Goal: Task Accomplishment & Management: Use online tool/utility

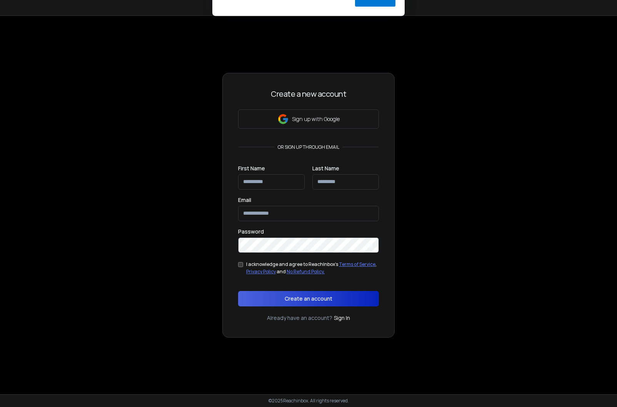
click at [336, 47] on button "Later" at bounding box center [333, 49] width 35 height 19
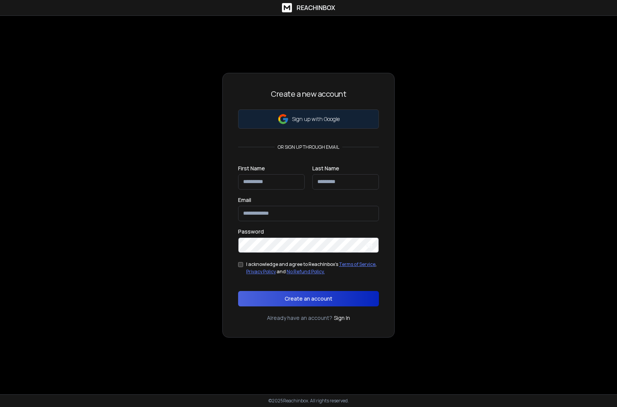
click at [320, 116] on p "Sign up with Google" at bounding box center [316, 119] width 48 height 8
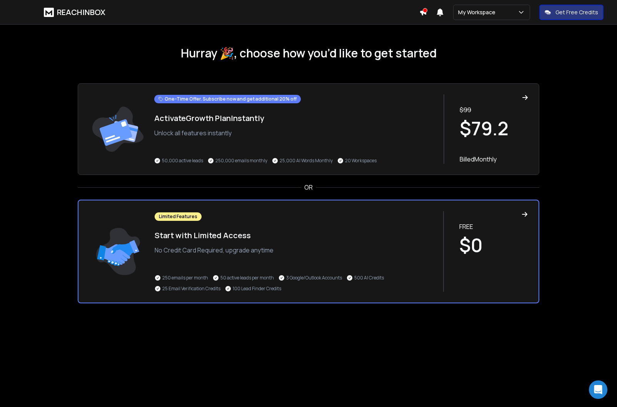
click at [501, 237] on h1 "$0" at bounding box center [494, 245] width 69 height 18
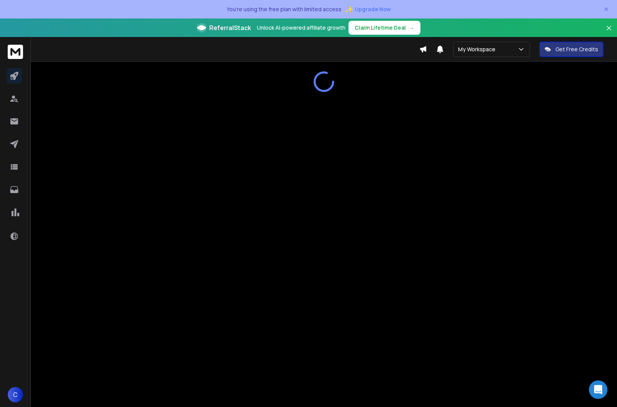
click at [490, 224] on div "You're using the free plan with limited access ✨ Upgrade Now ReferralStack Unlo…" at bounding box center [308, 203] width 617 height 407
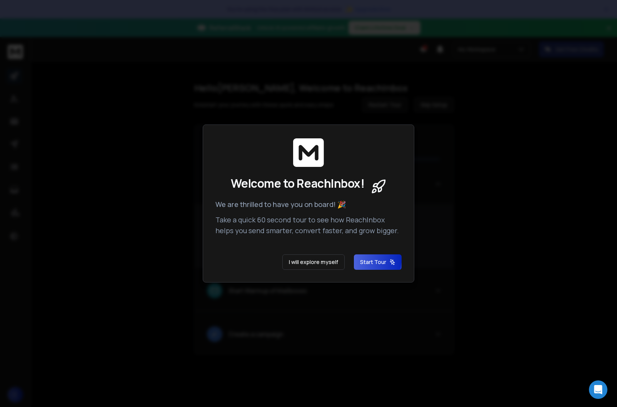
click at [377, 264] on span "Start Tour" at bounding box center [377, 262] width 35 height 8
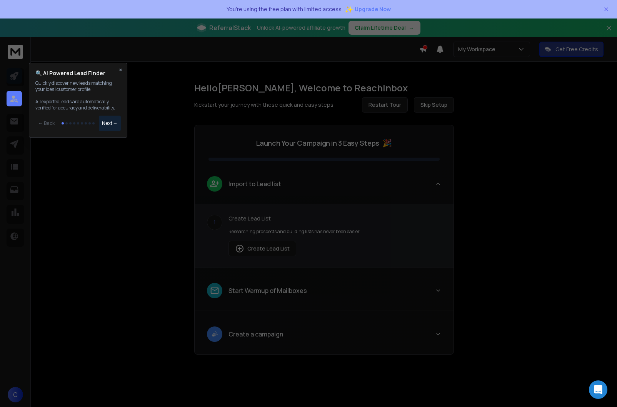
click at [108, 123] on button "Next →" at bounding box center [110, 122] width 22 height 15
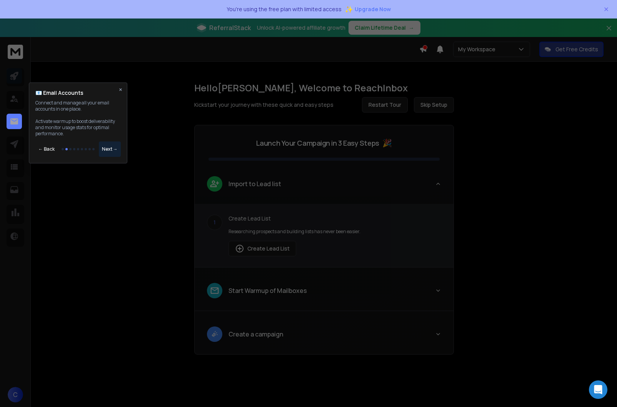
click at [115, 151] on button "Next →" at bounding box center [110, 148] width 22 height 15
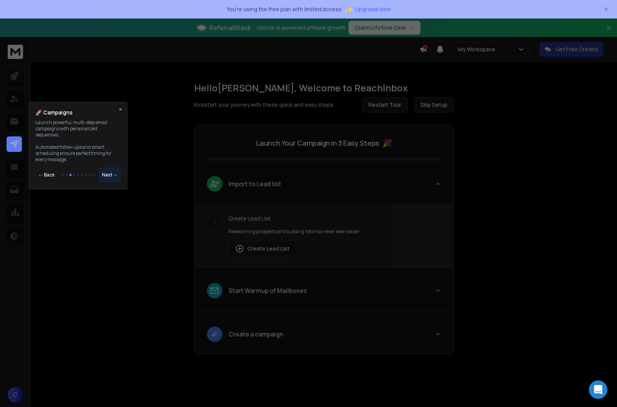
click at [110, 172] on button "Next →" at bounding box center [110, 174] width 22 height 15
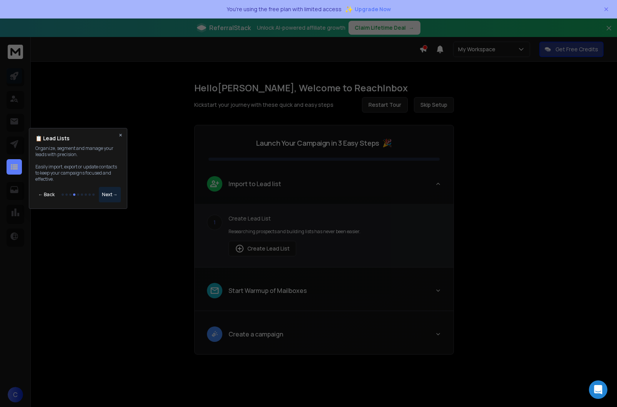
click at [110, 196] on button "Next →" at bounding box center [110, 194] width 22 height 15
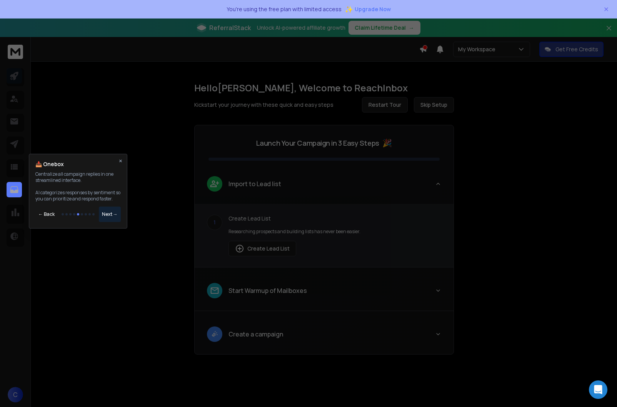
click at [112, 218] on button "Next →" at bounding box center [110, 213] width 22 height 15
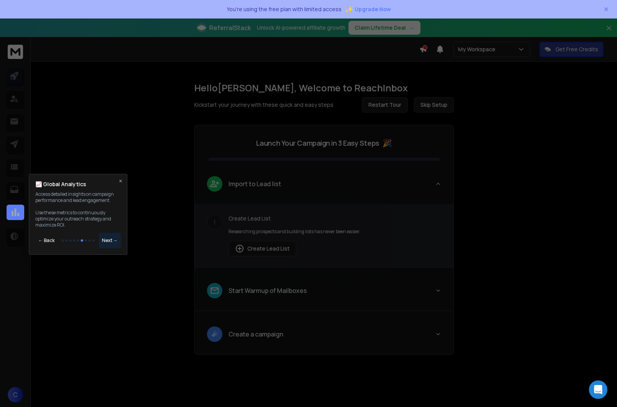
click at [108, 241] on button "Next →" at bounding box center [110, 240] width 22 height 15
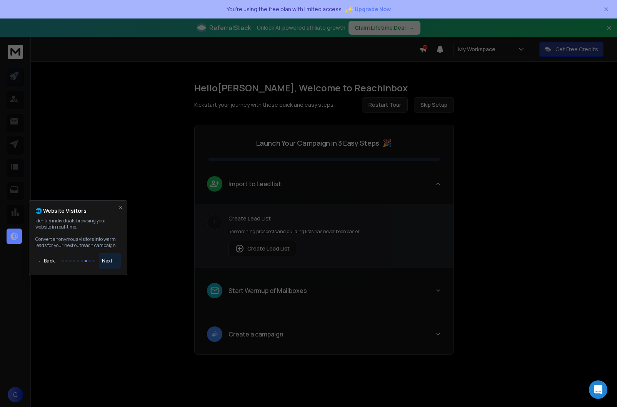
click at [109, 260] on button "Next →" at bounding box center [110, 260] width 22 height 15
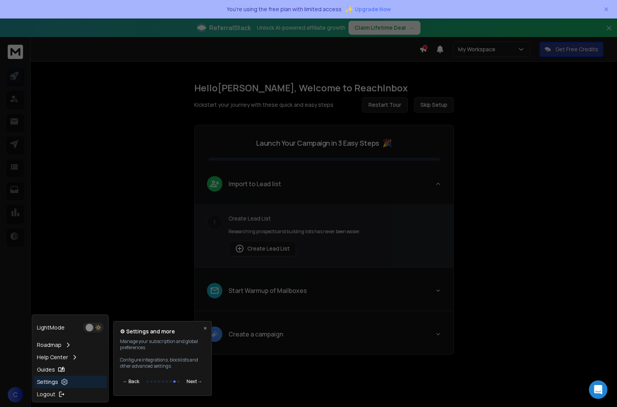
click at [63, 253] on div "Hello Charles , Welcome to ReachInbox Kickstart your journey with these quick a…" at bounding box center [324, 217] width 562 height 297
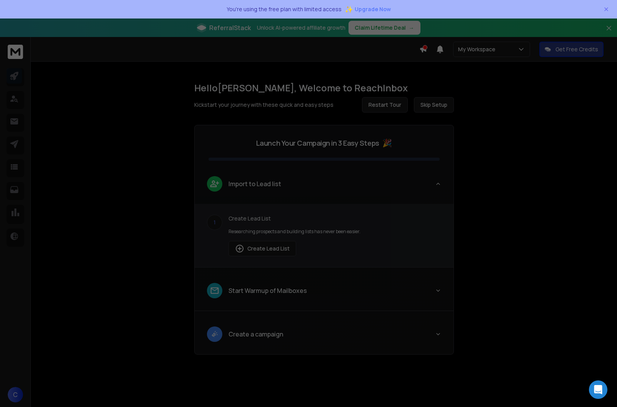
drag, startPoint x: 191, startPoint y: 255, endPoint x: 196, endPoint y: 251, distance: 5.7
click at [193, 253] on div "Hello Charles , Welcome to ReachInbox Kickstart your journey with these quick a…" at bounding box center [324, 217] width 562 height 297
drag, startPoint x: 606, startPoint y: 10, endPoint x: 598, endPoint y: 10, distance: 7.7
click at [606, 10] on icon "Close notification" at bounding box center [607, 9] width 6 height 6
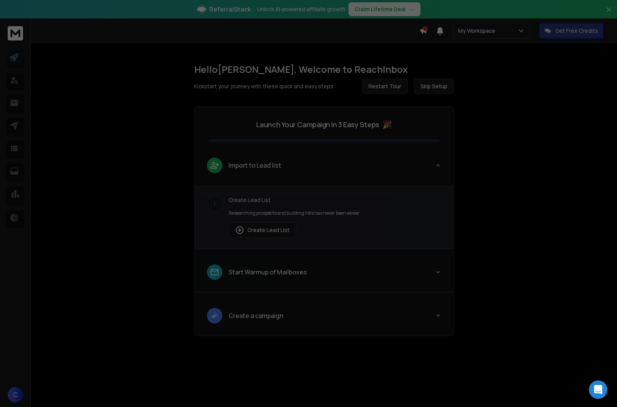
click at [389, 13] on button "Claim Lifetime Deal →" at bounding box center [385, 9] width 72 height 14
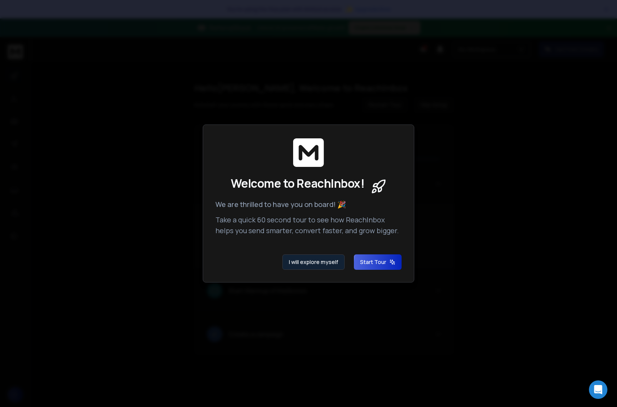
click at [327, 262] on button "I will explore myself" at bounding box center [314, 261] width 62 height 15
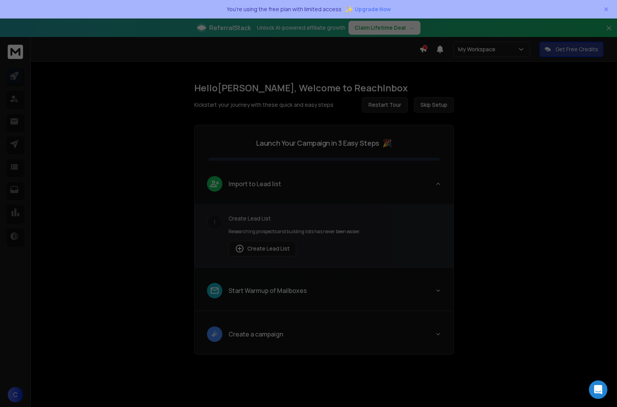
click at [607, 7] on icon "Close notification" at bounding box center [607, 9] width 6 height 6
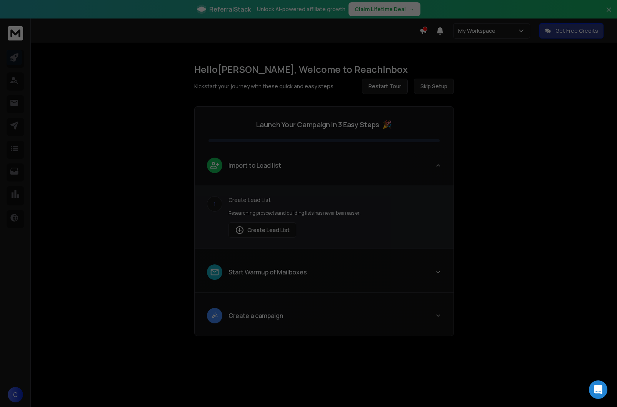
click at [15, 57] on div at bounding box center [16, 59] width 18 height 18
drag, startPoint x: 16, startPoint y: 60, endPoint x: 23, endPoint y: 116, distance: 55.8
click at [20, 75] on div at bounding box center [16, 139] width 18 height 178
click at [23, 116] on div at bounding box center [16, 139] width 18 height 178
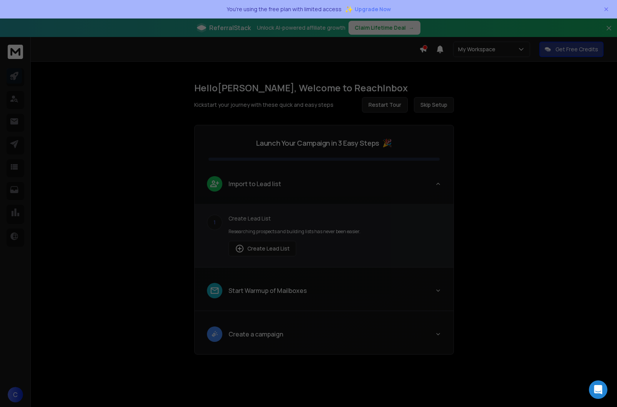
click at [14, 95] on div at bounding box center [16, 100] width 18 height 18
click at [14, 96] on div at bounding box center [16, 100] width 18 height 18
click at [289, 283] on div "Start Warmup of Mailboxes" at bounding box center [257, 290] width 100 height 15
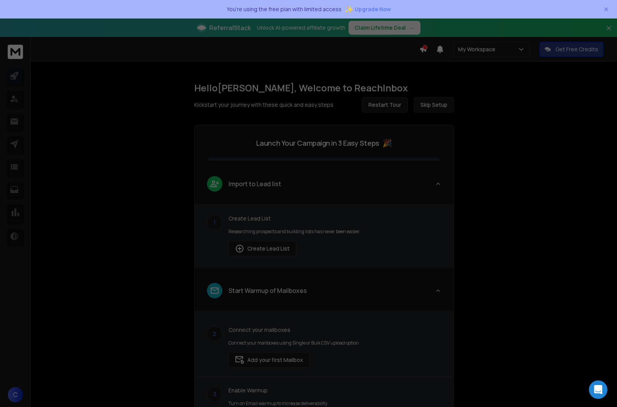
scroll to position [100, 0]
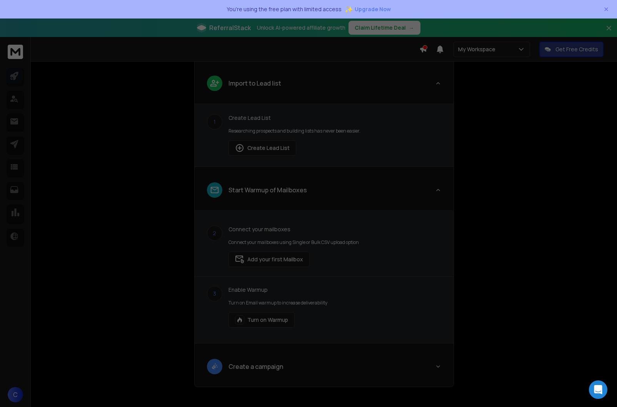
click at [268, 372] on div "Create a campaign" at bounding box center [245, 365] width 76 height 15
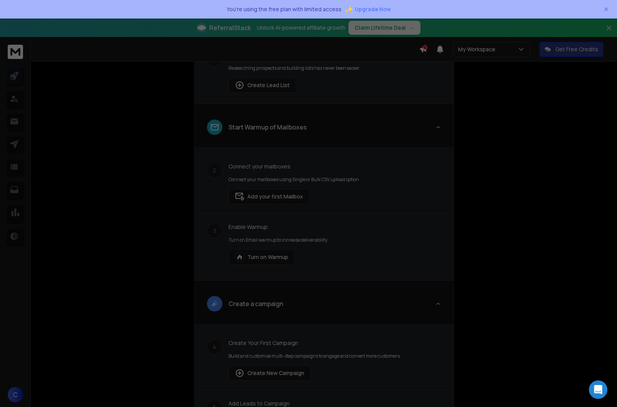
scroll to position [0, 0]
